Goal: Answer question/provide support

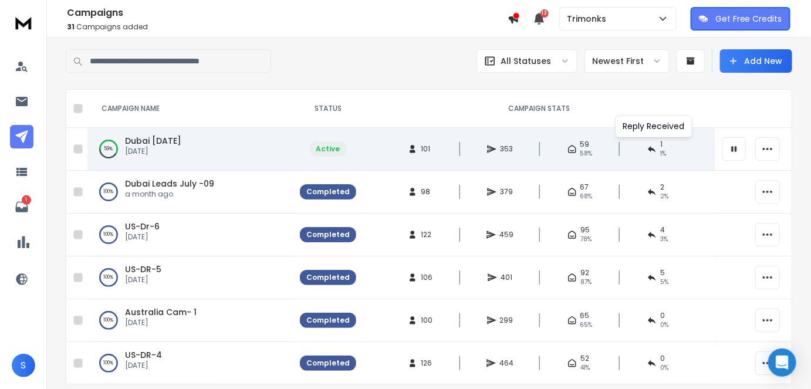
click at [660, 147] on span "1" at bounding box center [661, 144] width 2 height 9
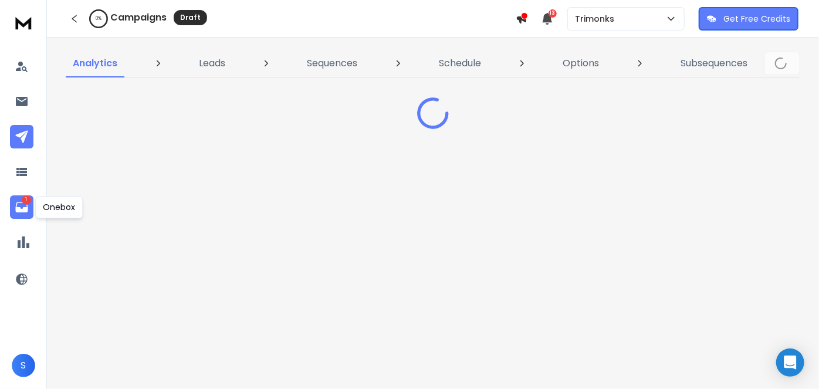
click at [17, 207] on icon at bounding box center [22, 207] width 14 height 14
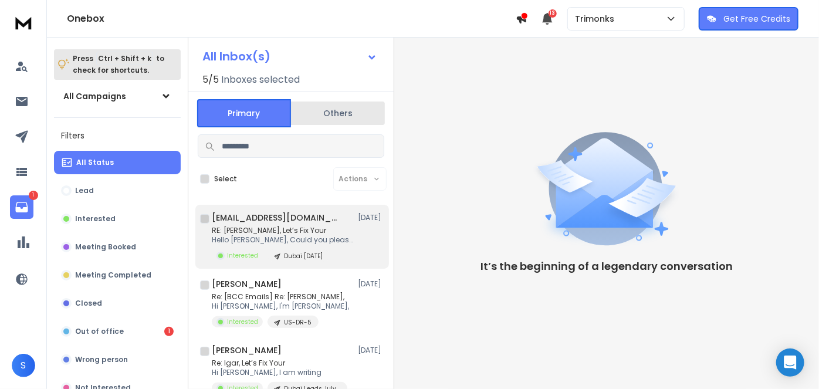
click at [303, 236] on p "Hello [PERSON_NAME], Could you please" at bounding box center [282, 239] width 141 height 9
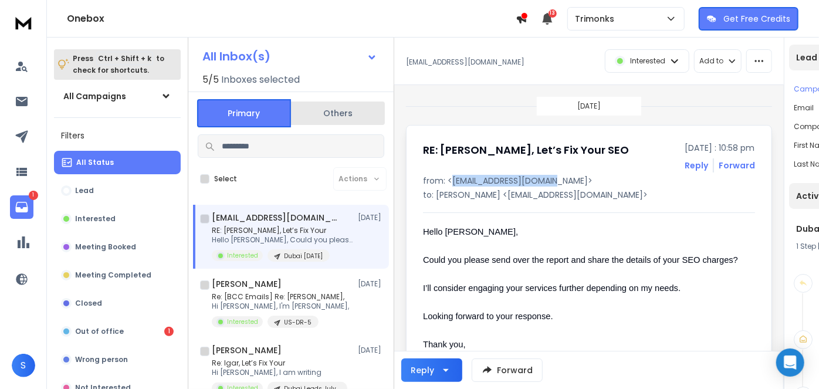
drag, startPoint x: 452, startPoint y: 180, endPoint x: 557, endPoint y: 185, distance: 105.1
click at [557, 185] on p "from: <[EMAIL_ADDRESS][DOMAIN_NAME]>" at bounding box center [589, 181] width 332 height 12
copy p "aman@betterviewtourism"
